Goal: Check status

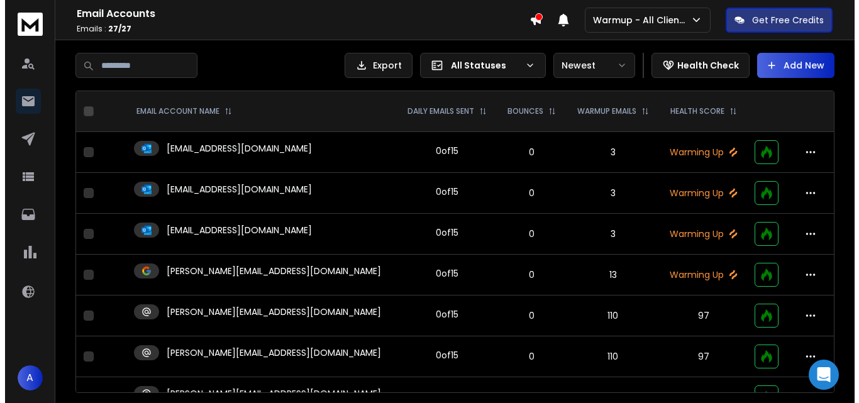
scroll to position [853, 0]
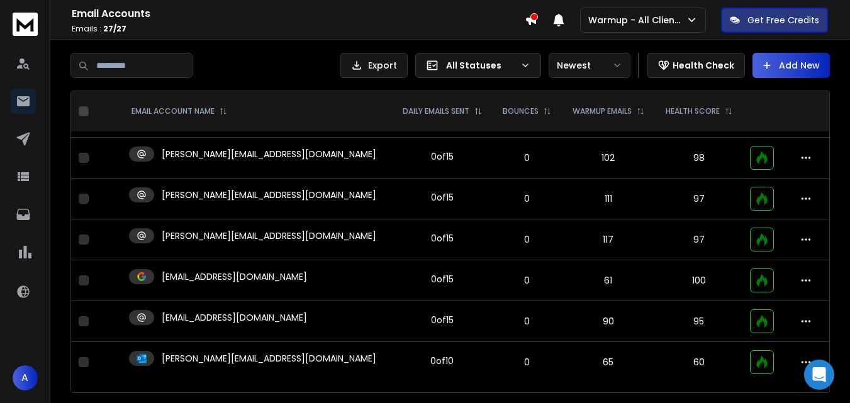
click at [343, 325] on td "[EMAIL_ADDRESS][DOMAIN_NAME]" at bounding box center [256, 321] width 270 height 41
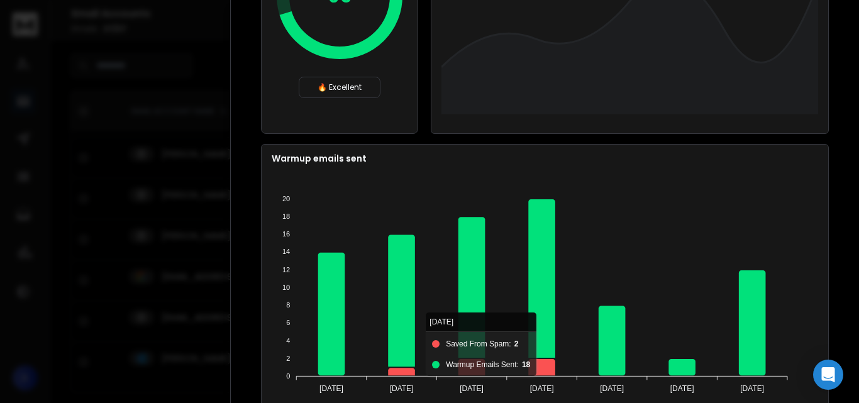
scroll to position [588, 0]
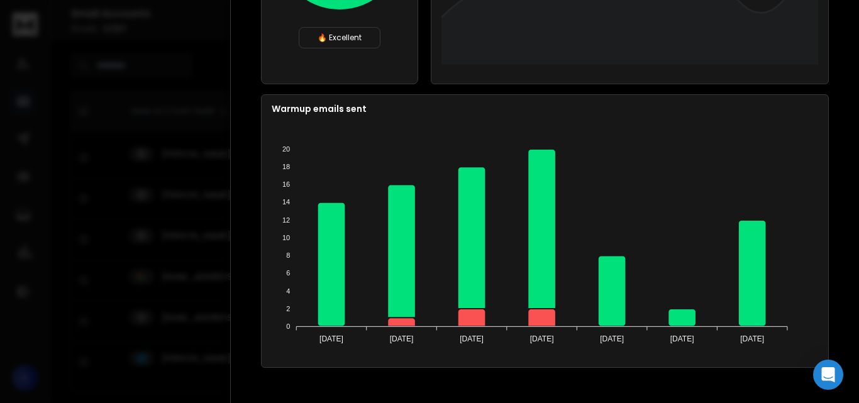
click at [141, 211] on div at bounding box center [429, 201] width 859 height 403
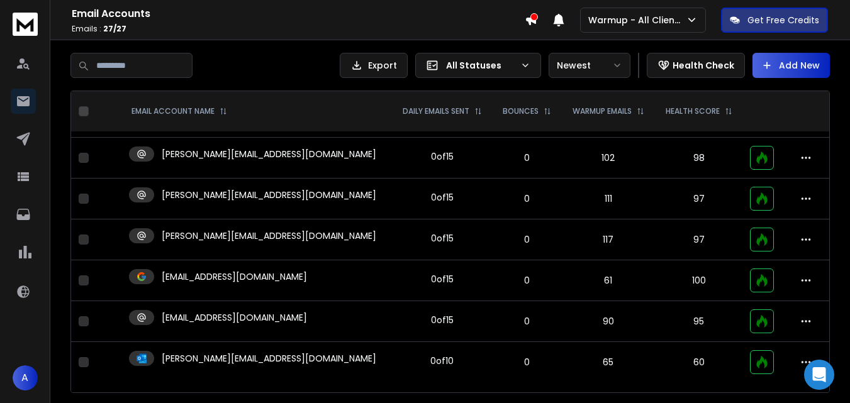
click at [500, 365] on p "0" at bounding box center [527, 362] width 54 height 13
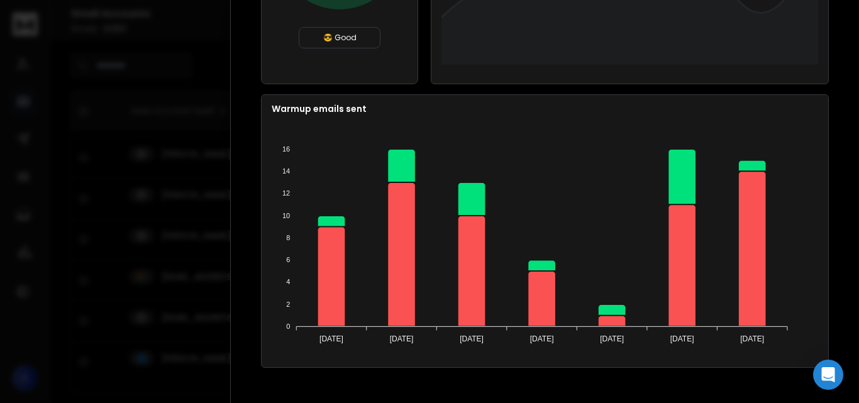
click at [201, 120] on div at bounding box center [429, 201] width 859 height 403
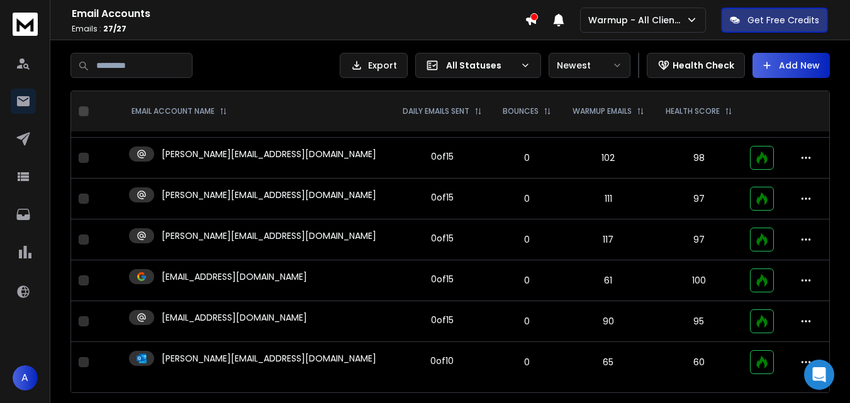
click at [396, 14] on h1 "Email Accounts" at bounding box center [298, 13] width 453 height 15
click at [618, 371] on td "65" at bounding box center [608, 362] width 93 height 41
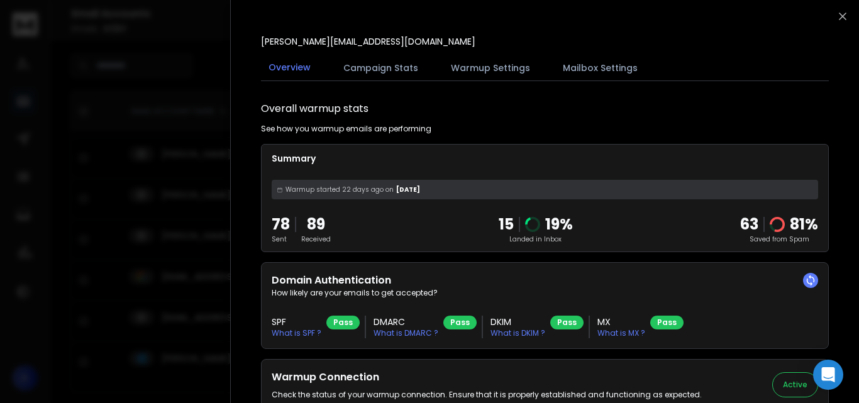
click at [183, 165] on div at bounding box center [429, 201] width 859 height 403
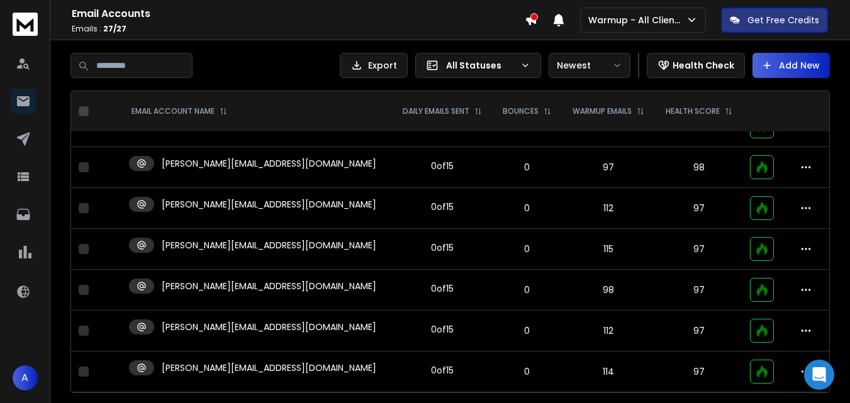
scroll to position [287, 0]
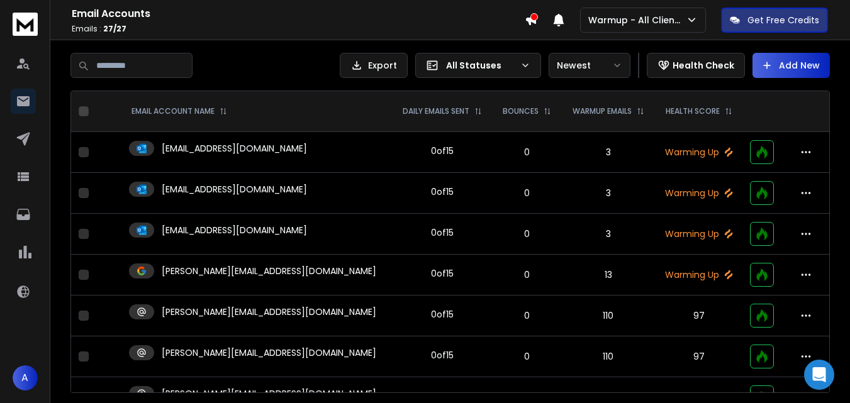
click at [341, 21] on h1 "Email Accounts" at bounding box center [298, 13] width 453 height 15
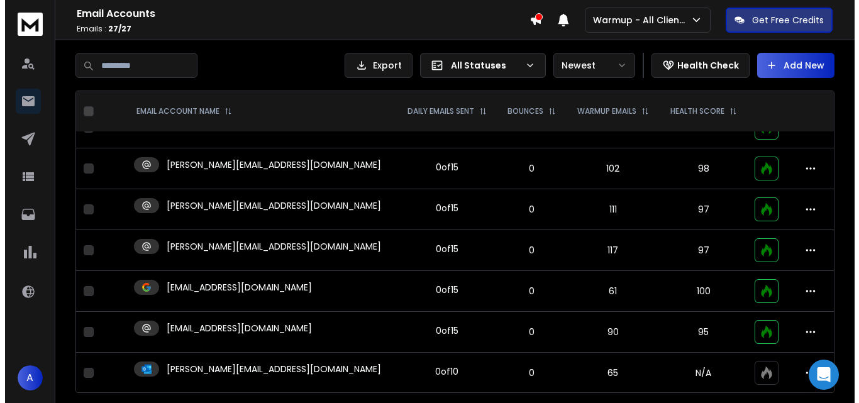
scroll to position [853, 0]
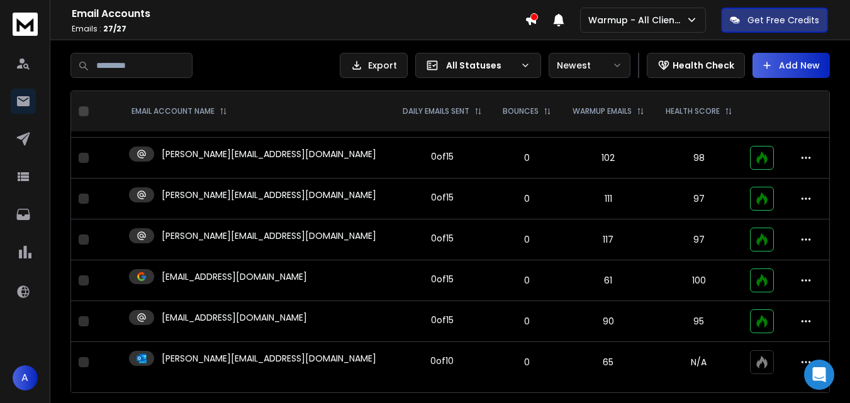
click at [392, 369] on td "0 of 10" at bounding box center [442, 358] width 101 height 33
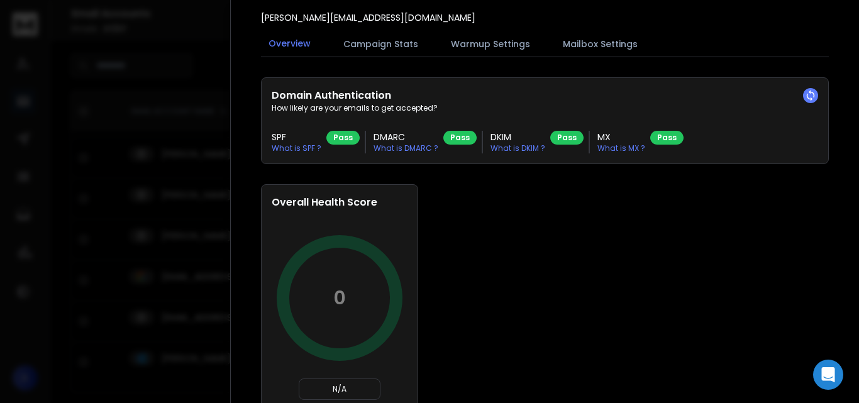
scroll to position [92, 0]
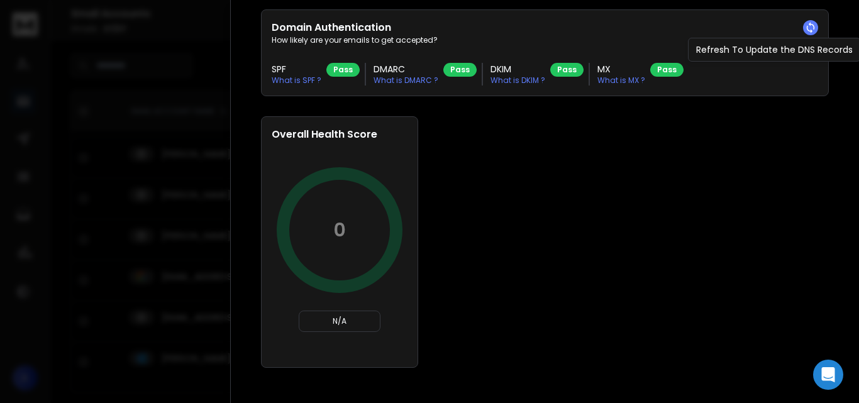
click at [814, 25] on div at bounding box center [810, 27] width 15 height 15
click at [808, 25] on icon at bounding box center [810, 27] width 13 height 13
click at [808, 25] on icon at bounding box center [810, 27] width 15 height 15
click at [808, 25] on icon at bounding box center [811, 28] width 14 height 14
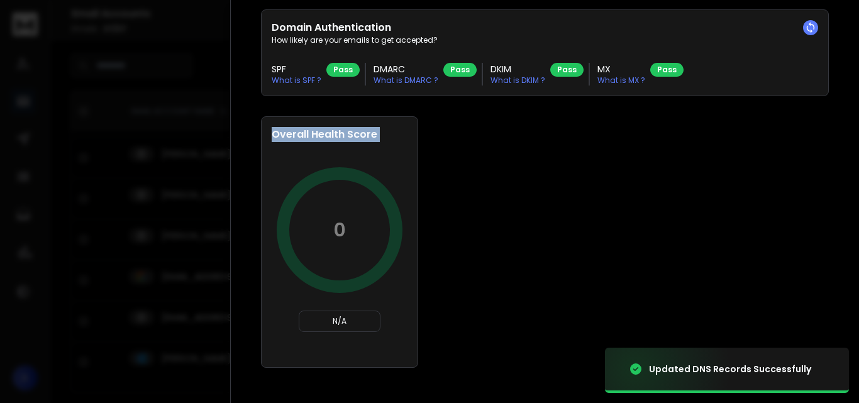
click at [808, 25] on icon at bounding box center [811, 28] width 18 height 18
click at [808, 25] on icon at bounding box center [810, 27] width 13 height 13
click at [726, 213] on section "Overall Health Score 0 N/A" at bounding box center [545, 242] width 568 height 252
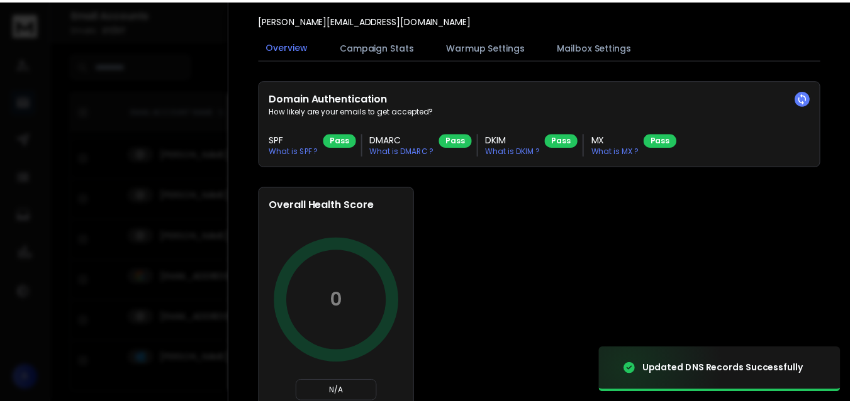
scroll to position [0, 0]
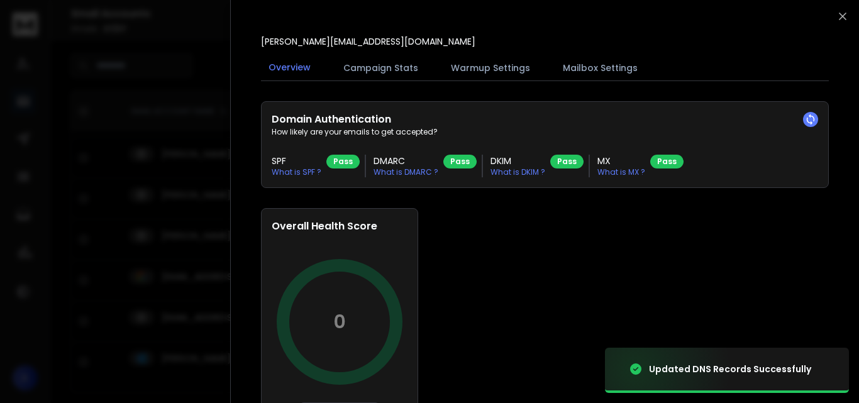
click at [514, 9] on div "Multi Select Table Sheet [PERSON_NAME][EMAIL_ADDRESS][DOMAIN_NAME] Overview Cam…" at bounding box center [544, 201] width 629 height 403
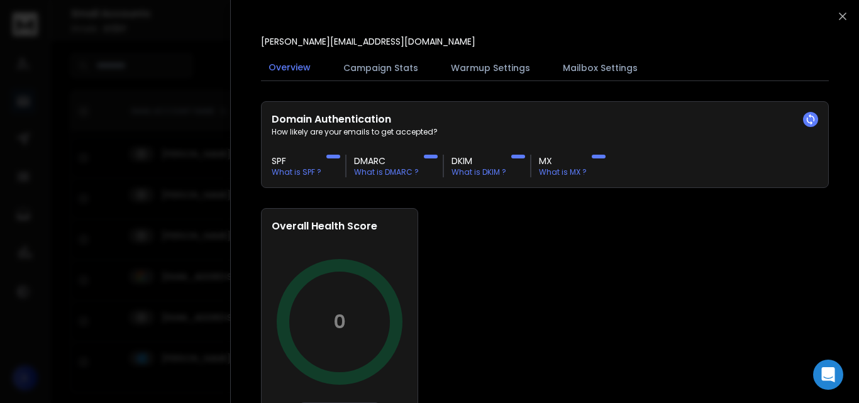
click at [3, 104] on div at bounding box center [429, 201] width 859 height 403
